Goal: Check status

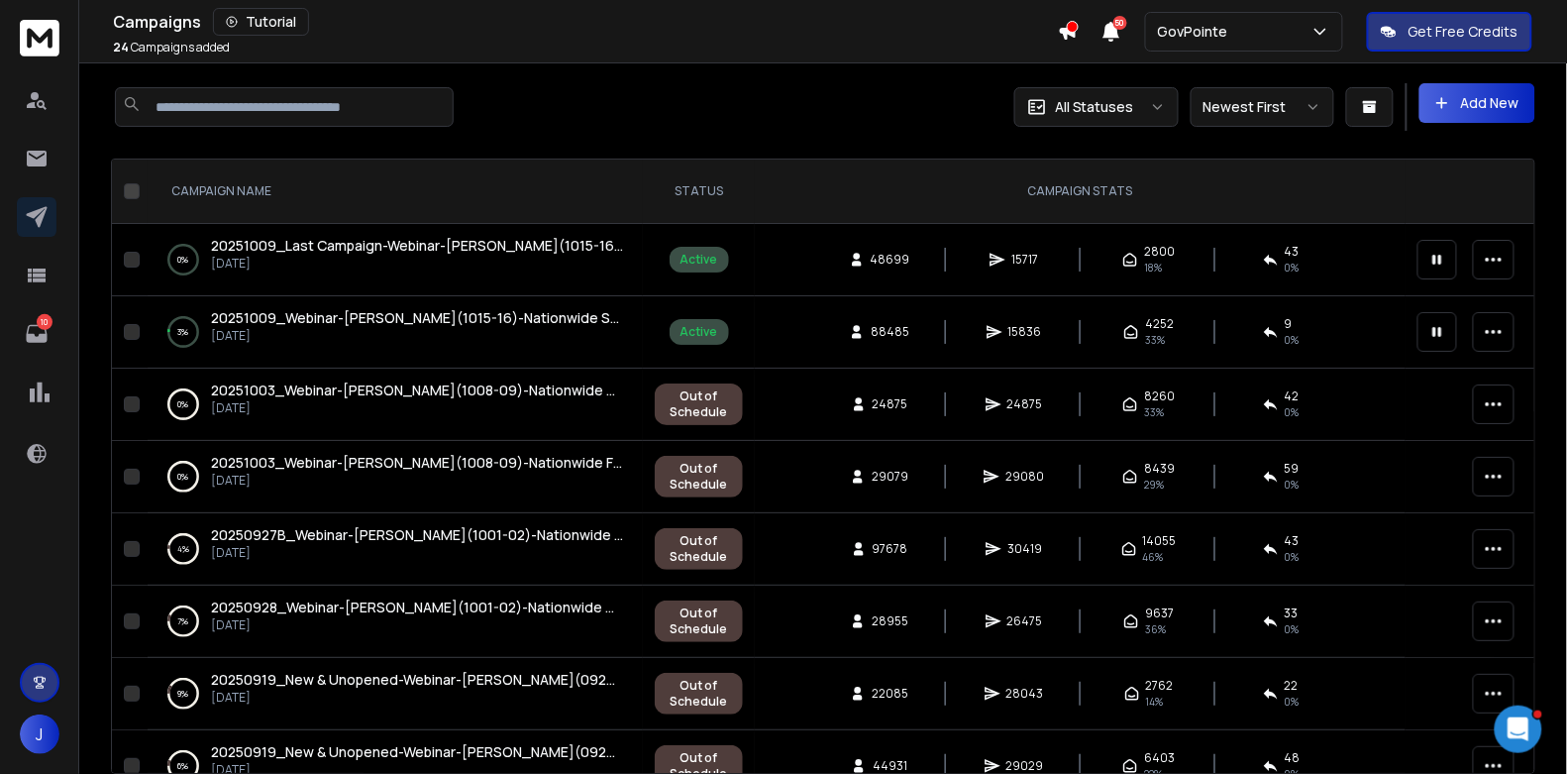
click at [511, 241] on span "20251009_Last Campaign-Webinar-[PERSON_NAME](1015-16)-Nationwide Facility Suppo…" at bounding box center [543, 245] width 664 height 19
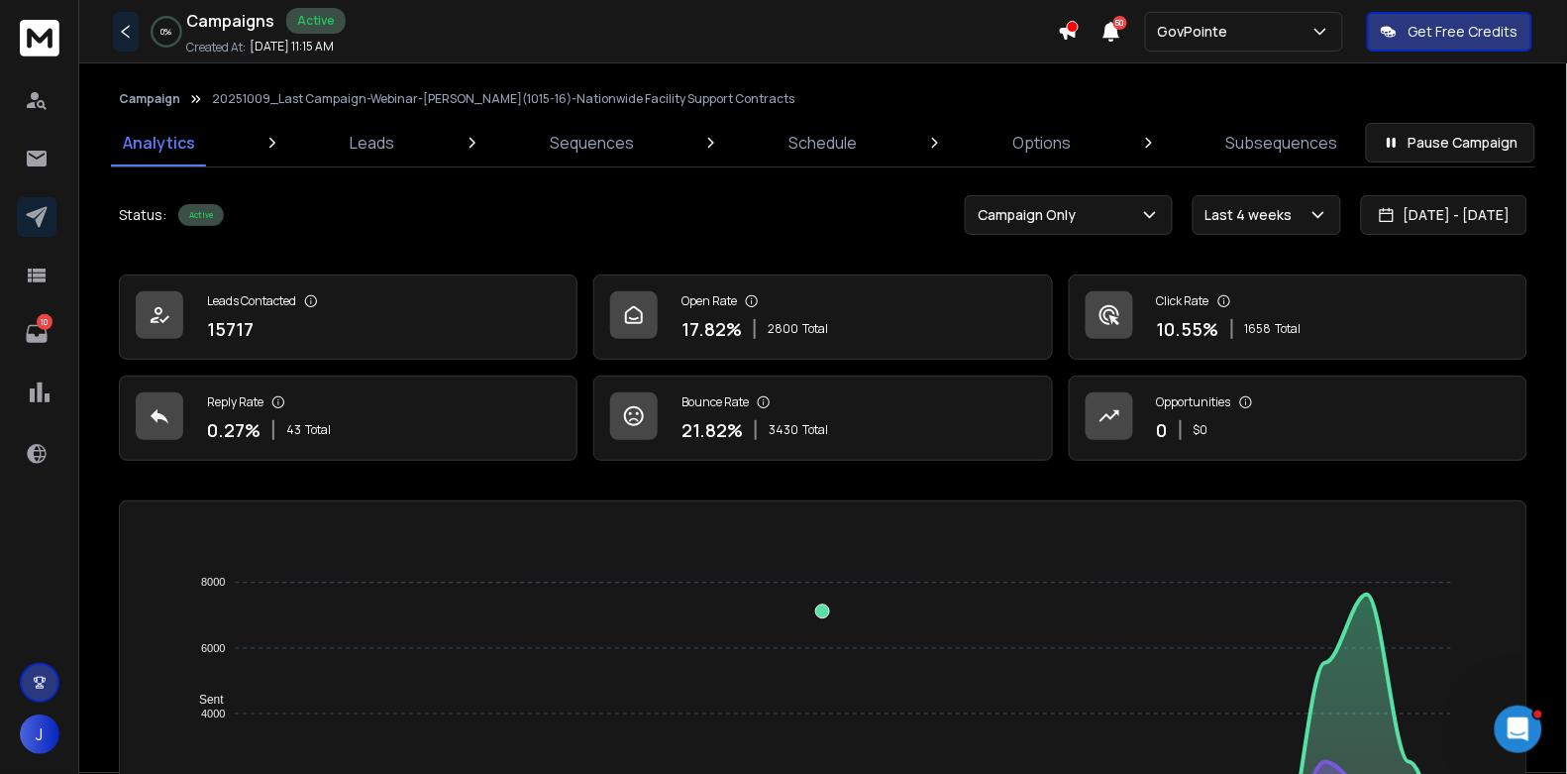
click at [133, 41] on button at bounding box center [126, 32] width 26 height 40
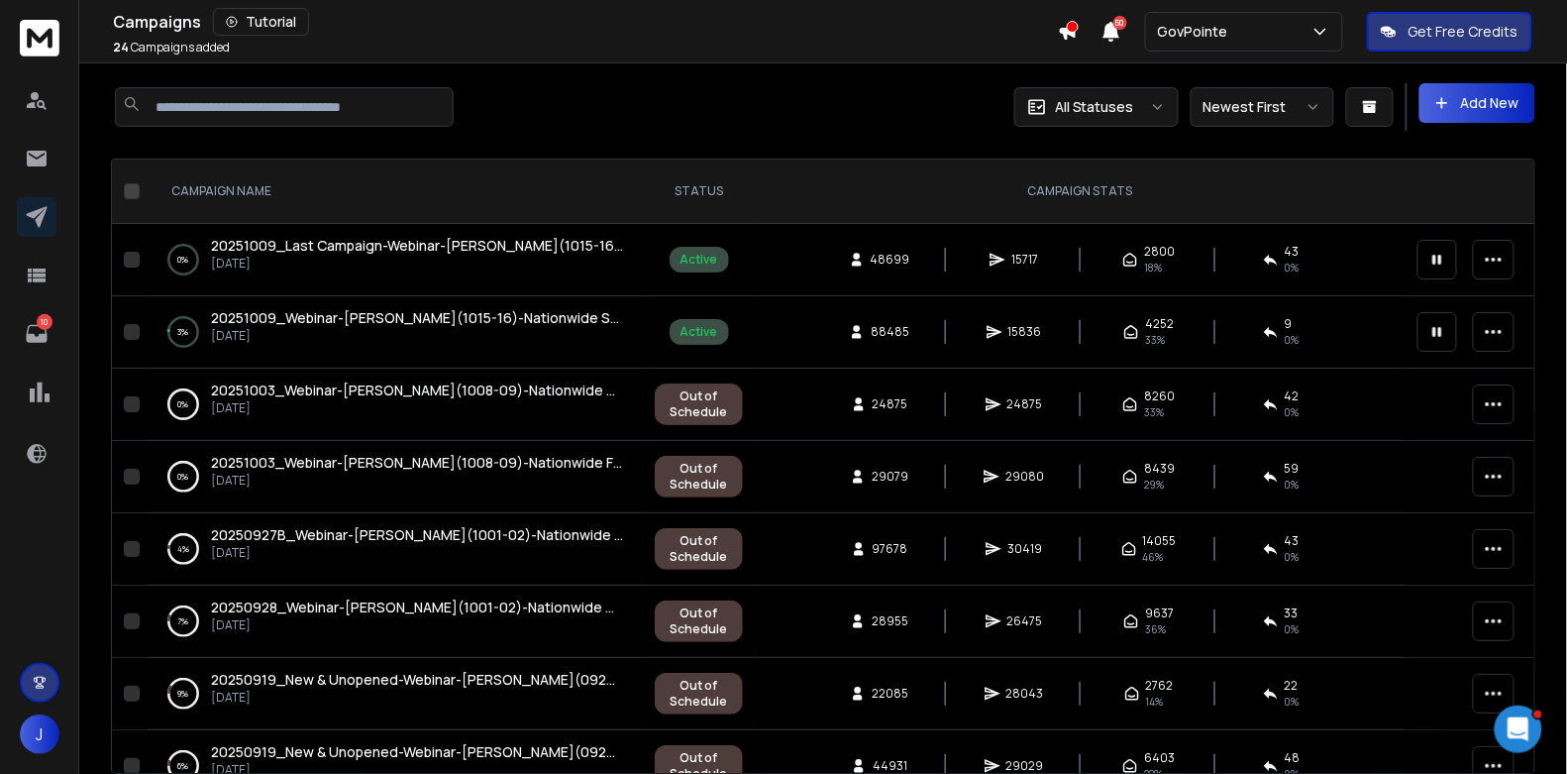
click at [500, 328] on p "[DATE]" at bounding box center [417, 336] width 412 height 16
